Goal: Task Accomplishment & Management: Use online tool/utility

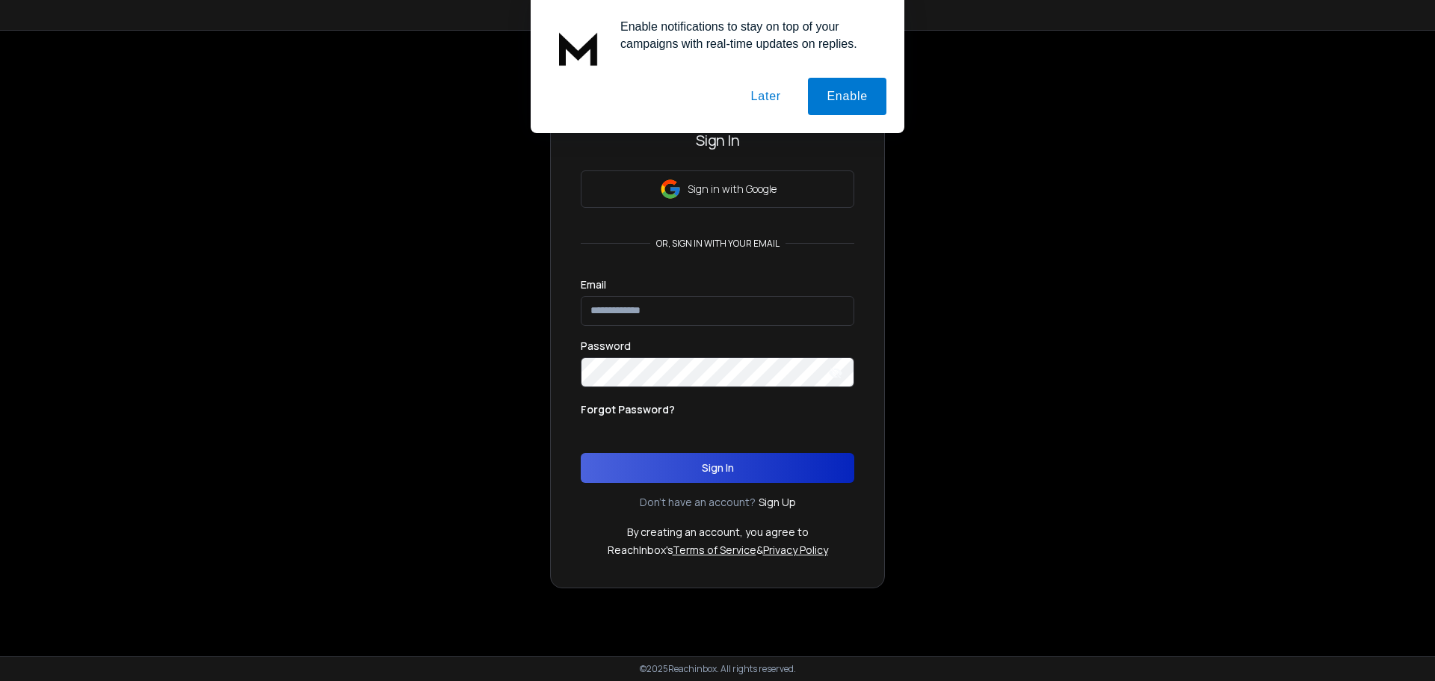
click at [677, 309] on input "email" at bounding box center [718, 311] width 274 height 30
click at [762, 467] on button "Sign In" at bounding box center [718, 468] width 274 height 30
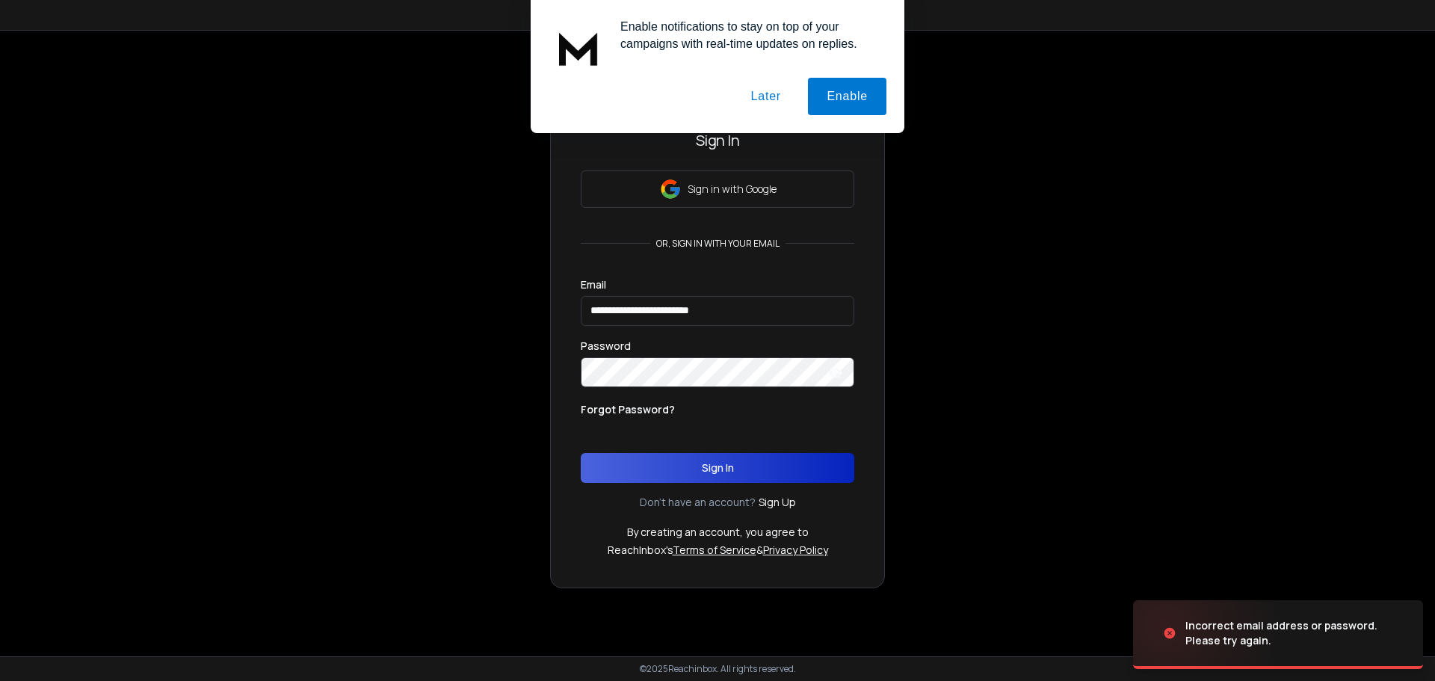
click at [843, 372] on div at bounding box center [840, 372] width 22 height 13
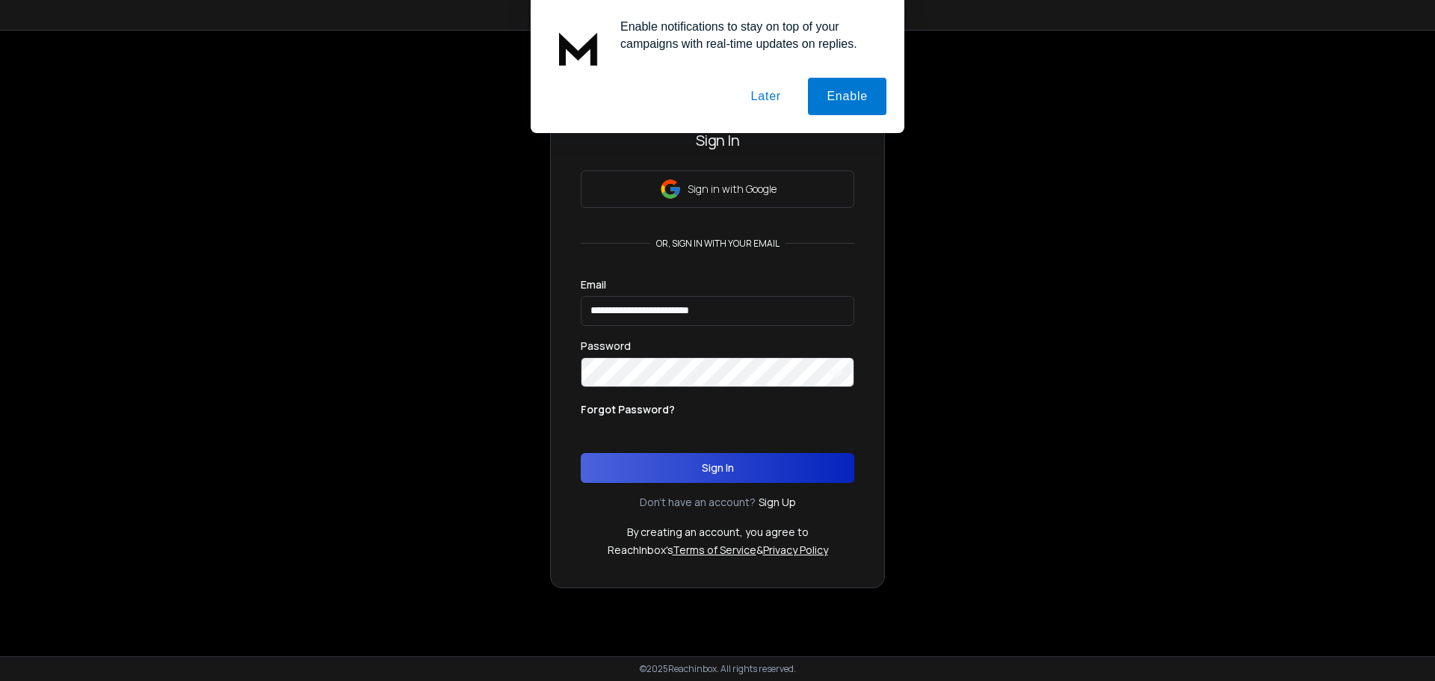
click at [711, 303] on input "**********" at bounding box center [718, 311] width 274 height 30
drag, startPoint x: 745, startPoint y: 311, endPoint x: 579, endPoint y: 314, distance: 165.2
click at [579, 314] on div "**********" at bounding box center [717, 343] width 335 height 489
paste input "email"
type input "**********"
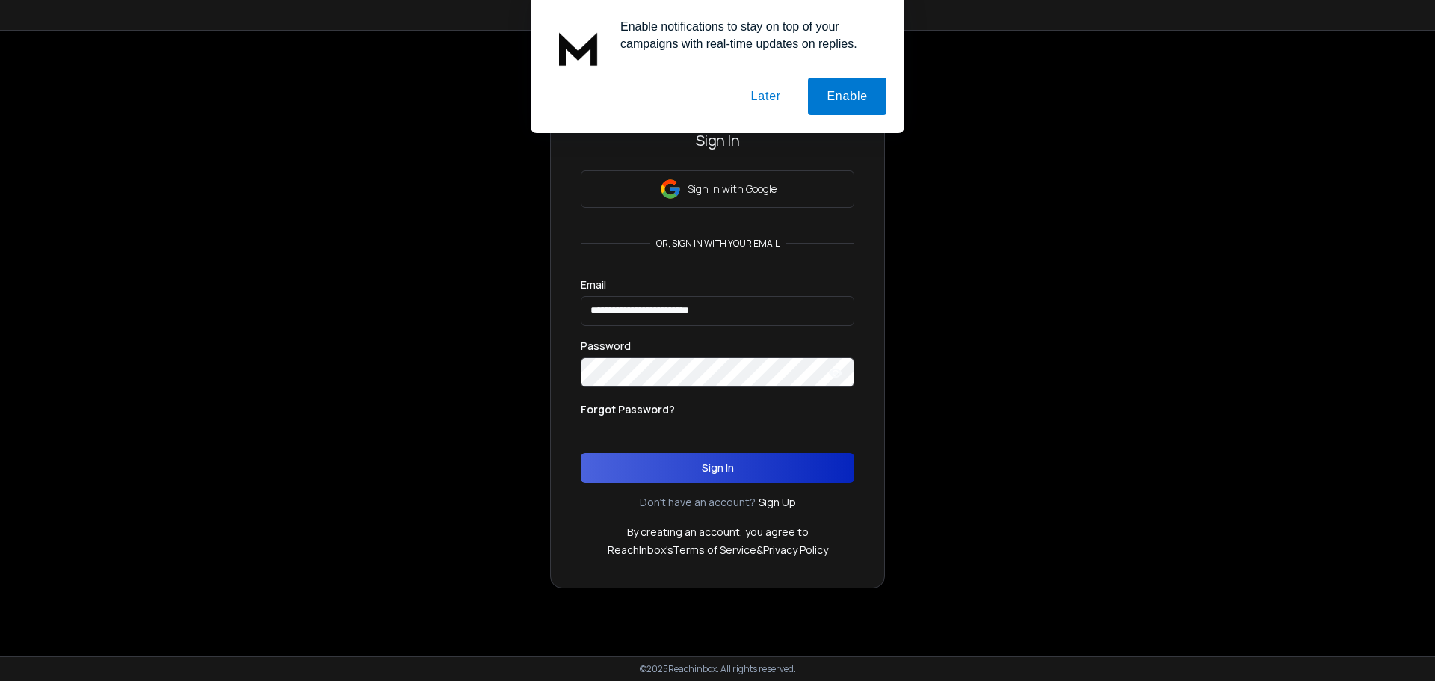
click at [691, 473] on button "Sign In" at bounding box center [718, 468] width 274 height 30
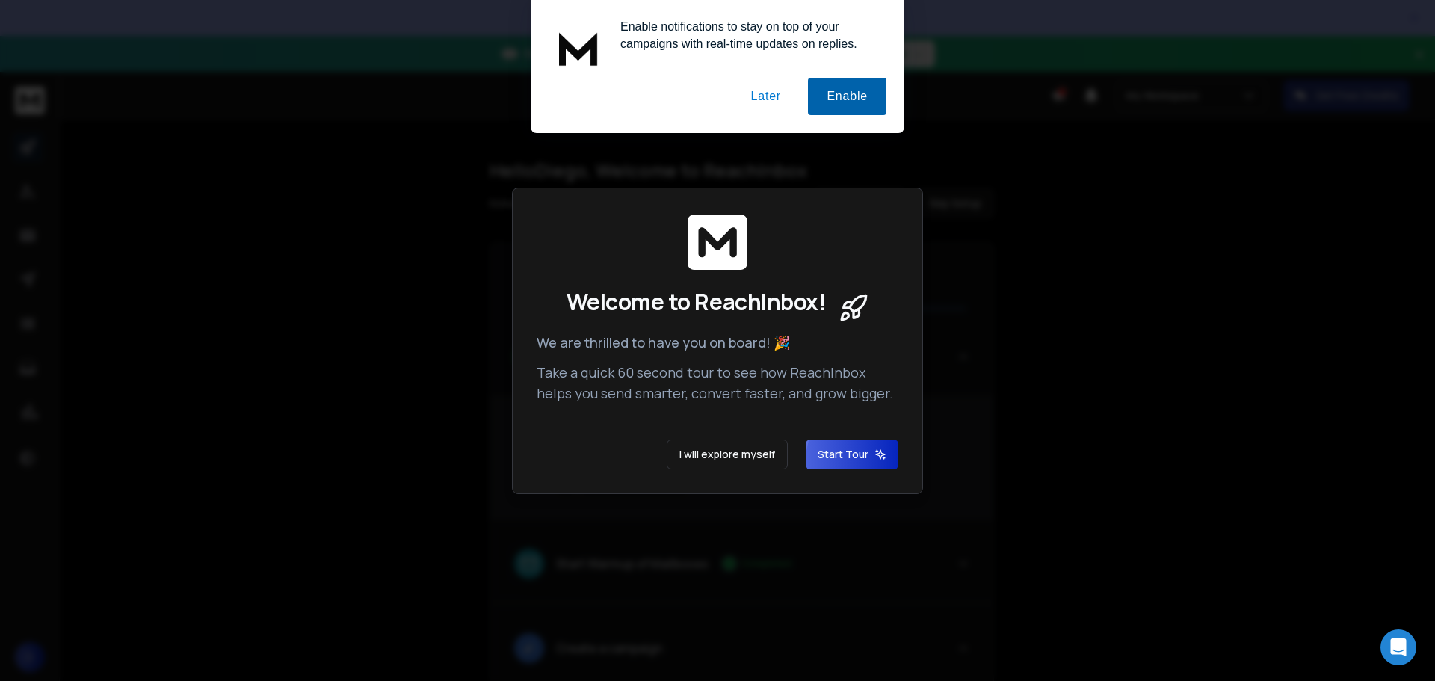
click at [845, 98] on button "Enable" at bounding box center [847, 96] width 78 height 37
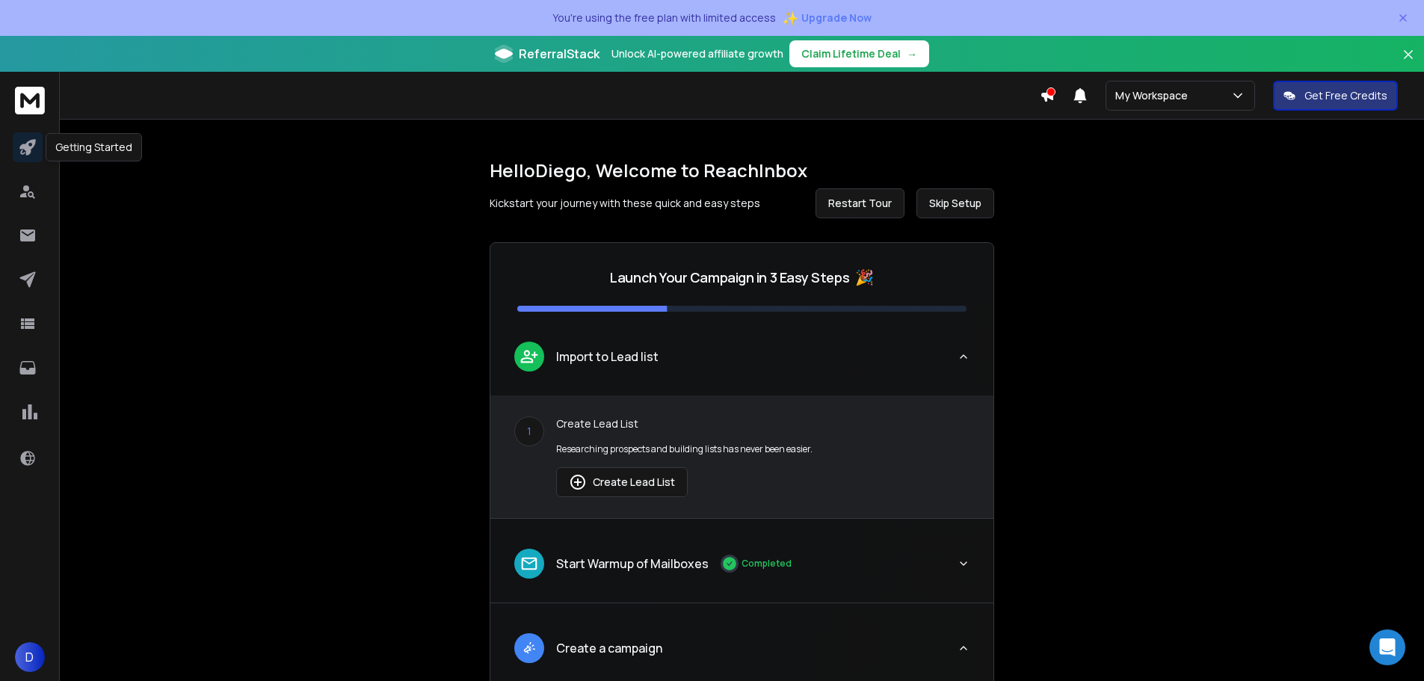
click at [19, 147] on icon at bounding box center [28, 147] width 18 height 18
click at [22, 194] on icon at bounding box center [27, 194] width 15 height 7
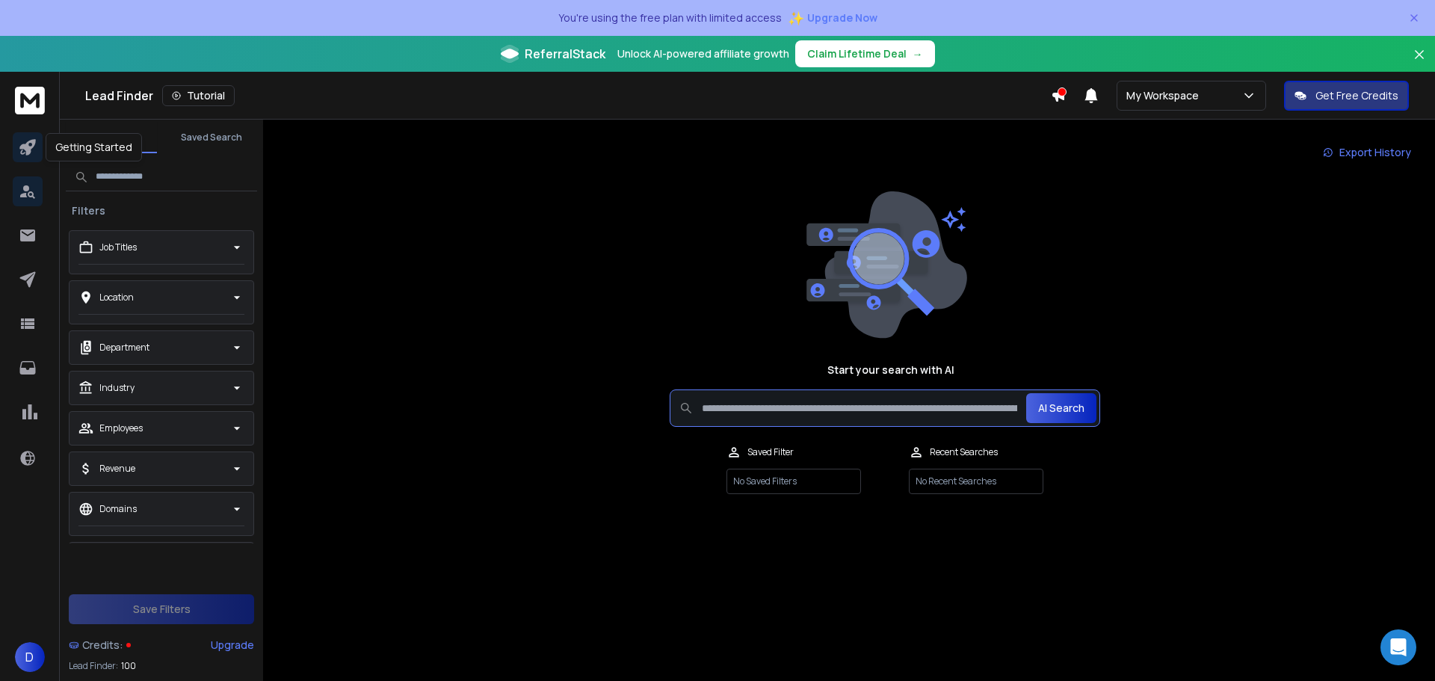
click at [19, 139] on icon at bounding box center [28, 147] width 18 height 18
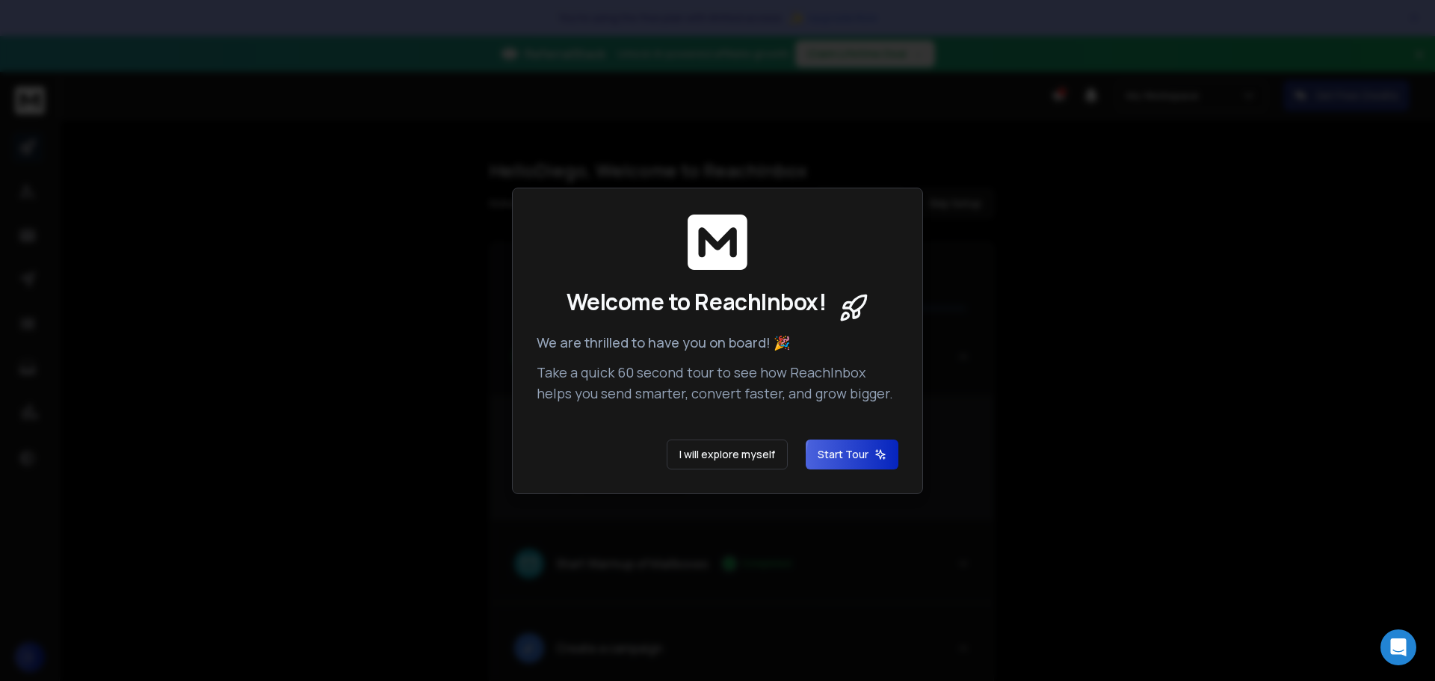
click at [1115, 343] on div at bounding box center [717, 340] width 1435 height 681
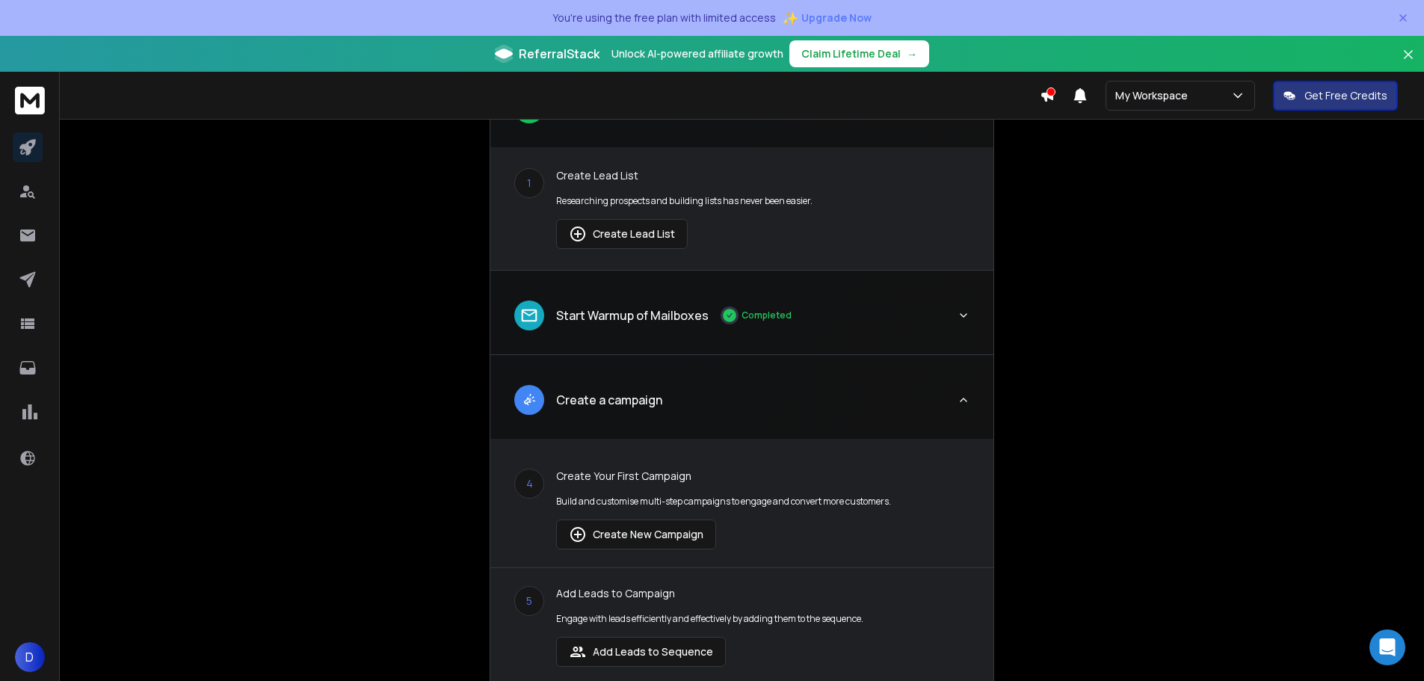
scroll to position [239, 0]
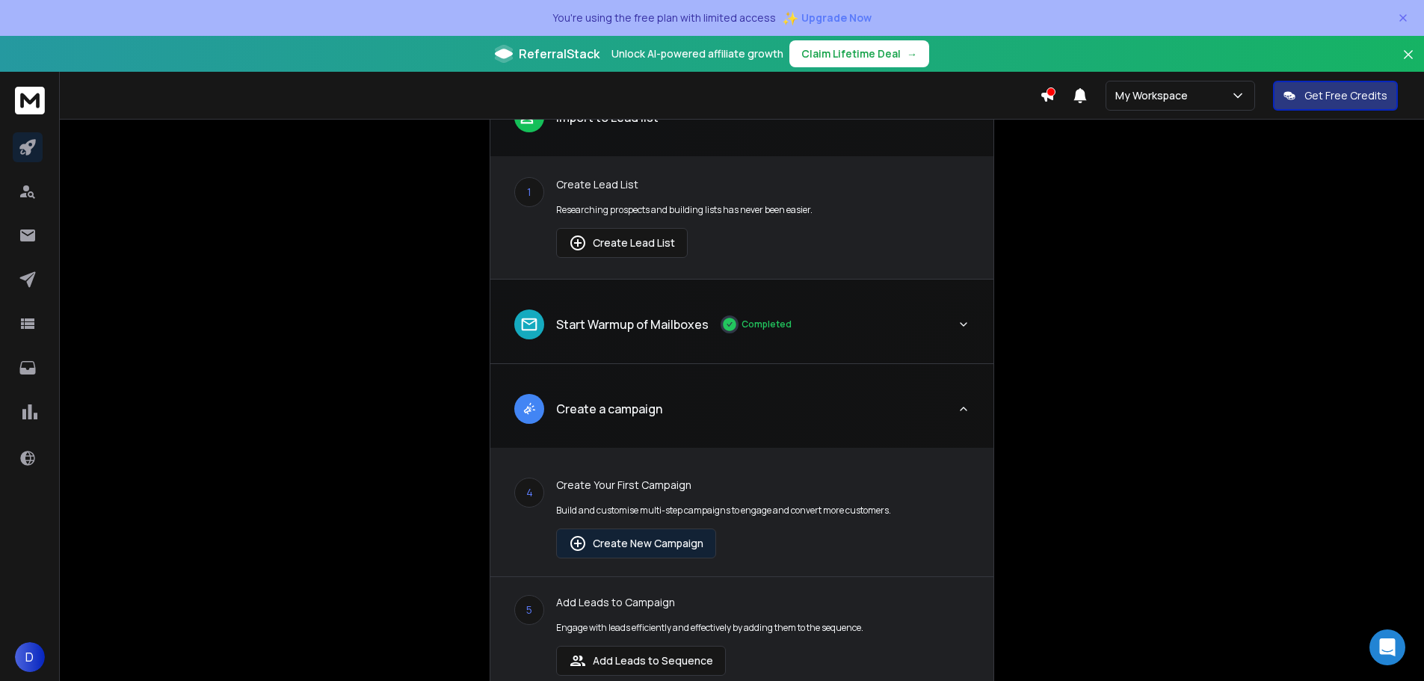
click at [656, 540] on button "Create New Campaign" at bounding box center [636, 544] width 160 height 30
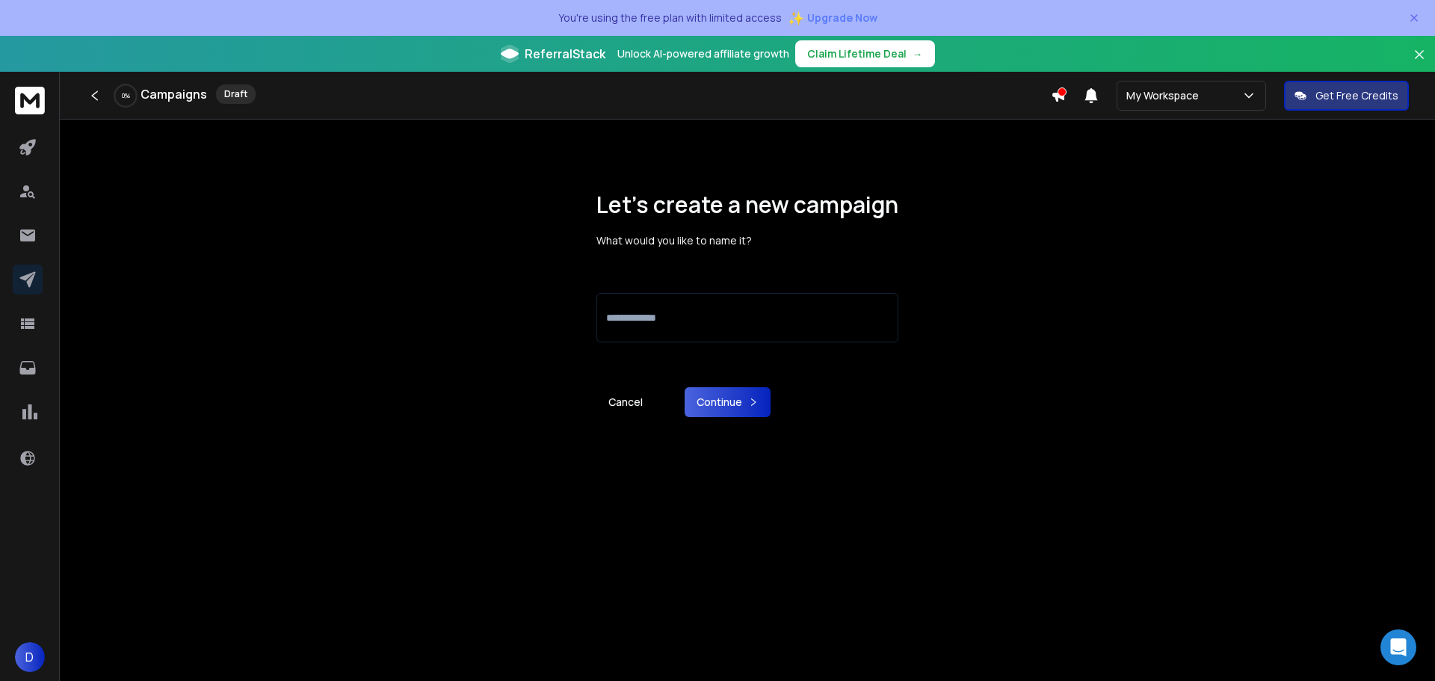
click at [747, 329] on input at bounding box center [748, 317] width 302 height 49
click at [895, 422] on div "You're using the free plan with limited access ✨ Upgrade Now ReferralStack Unlo…" at bounding box center [717, 340] width 1435 height 681
click at [638, 404] on link "Cancel" at bounding box center [626, 402] width 58 height 30
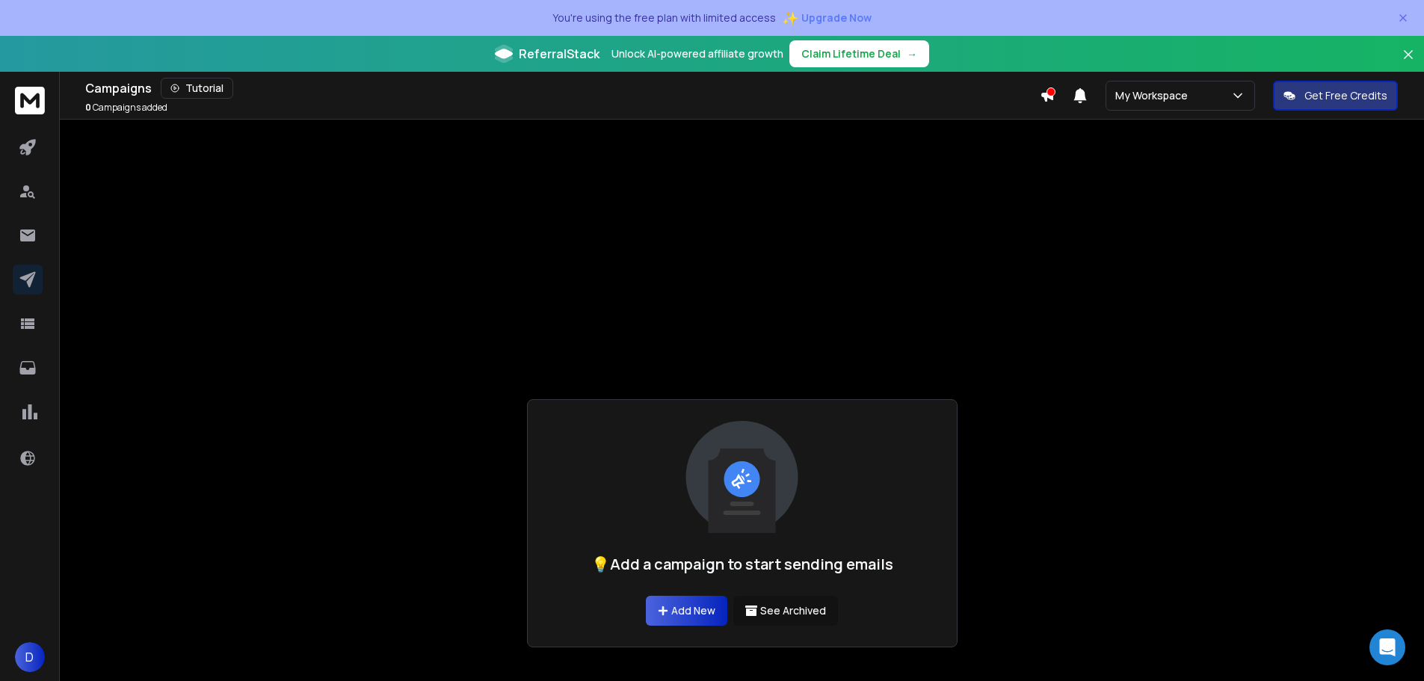
click at [1045, 399] on div "💡Add a campaign to start sending emails Add New See Archived" at bounding box center [742, 522] width 1316 height 585
click at [33, 141] on icon at bounding box center [27, 147] width 16 height 16
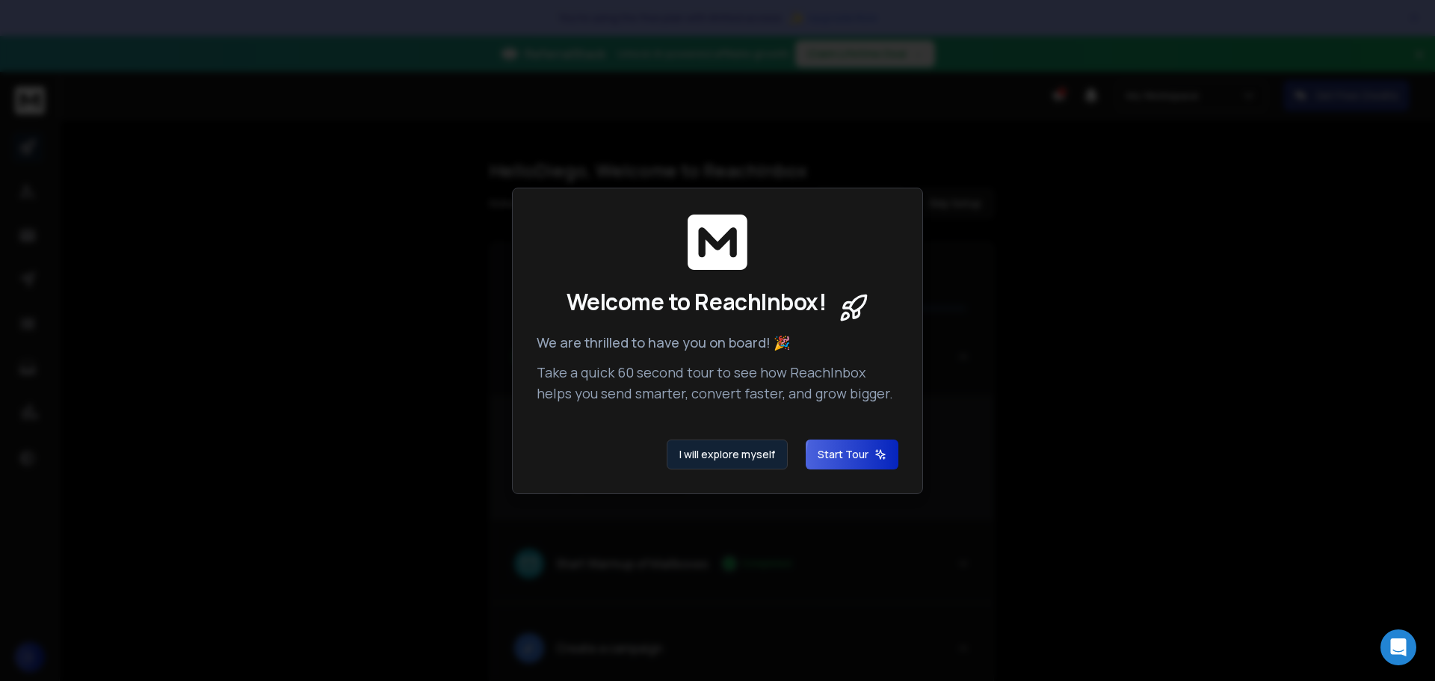
click at [766, 459] on button "I will explore myself" at bounding box center [727, 455] width 121 height 30
